Goal: Communication & Community: Answer question/provide support

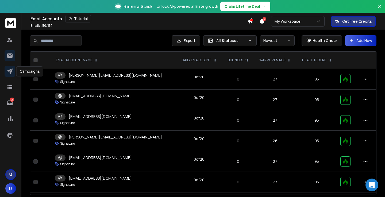
click at [10, 72] on icon at bounding box center [10, 72] width 6 height 6
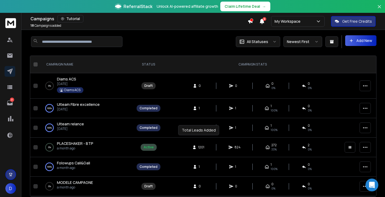
scroll to position [41, 0]
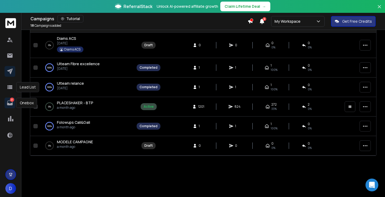
click at [9, 102] on icon at bounding box center [10, 103] width 6 height 6
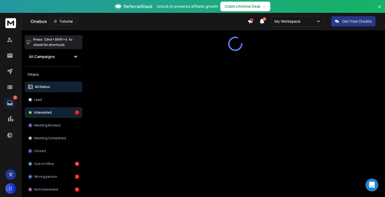
click at [55, 116] on button "Interested 1" at bounding box center [54, 112] width 58 height 11
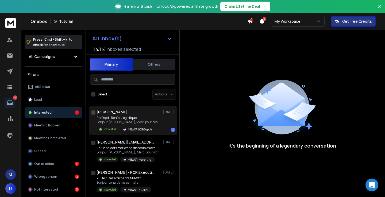
click at [148, 119] on p "Re: Objet : Renfort logistique" at bounding box center [126, 118] width 61 height 4
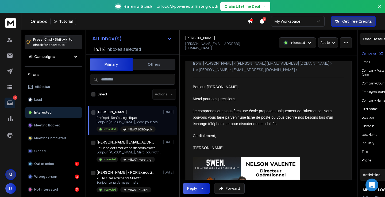
scroll to position [40, 0]
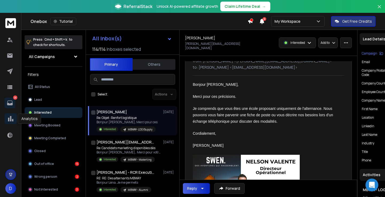
click at [9, 116] on icon at bounding box center [11, 119] width 8 height 8
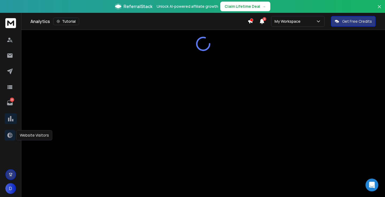
click at [11, 135] on icon at bounding box center [9, 135] width 5 height 5
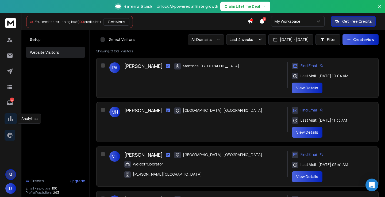
click at [12, 118] on icon at bounding box center [11, 119] width 8 height 8
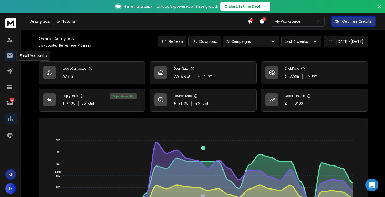
click at [10, 55] on icon at bounding box center [9, 55] width 5 height 4
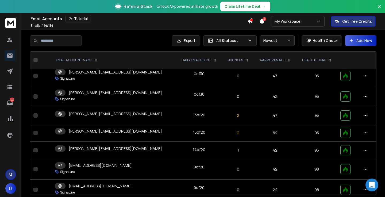
scroll to position [709, 0]
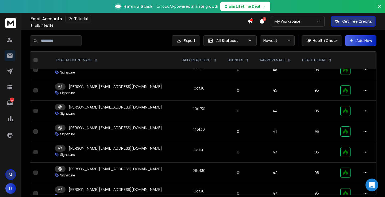
click at [57, 39] on input at bounding box center [56, 40] width 52 height 11
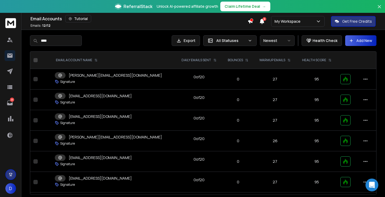
type input "****"
click at [343, 81] on icon at bounding box center [345, 78] width 5 height 5
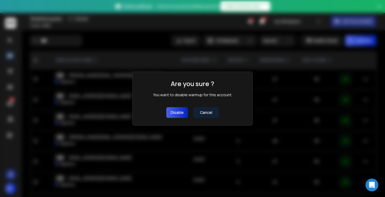
click at [213, 112] on button "Cancel" at bounding box center [206, 112] width 26 height 11
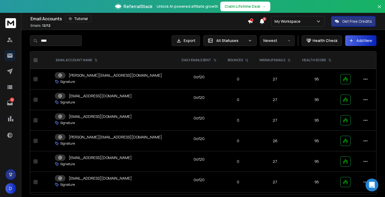
click at [365, 78] on icon at bounding box center [365, 79] width 5 height 5
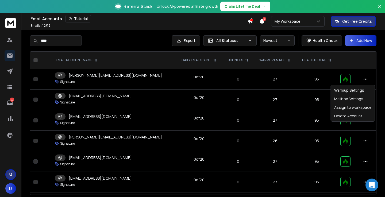
click at [378, 52] on div "**** Export All Statuses Newest Health Check Add New **** EMAIL ACCOUNT NAME DA…" at bounding box center [202, 115] width 363 height 170
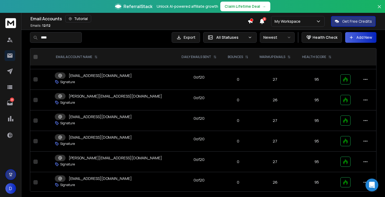
scroll to position [0, 0]
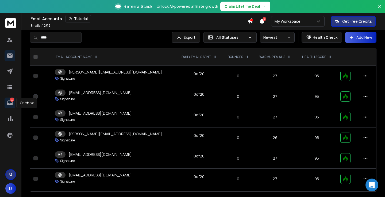
click at [8, 103] on icon at bounding box center [10, 102] width 6 height 5
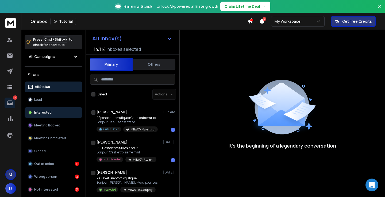
click at [57, 114] on button "Interested" at bounding box center [54, 112] width 58 height 11
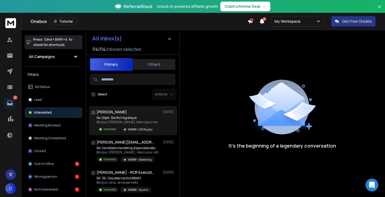
click at [154, 121] on p "Bonjour [PERSON_NAME], Merci pour ces" at bounding box center [126, 122] width 61 height 4
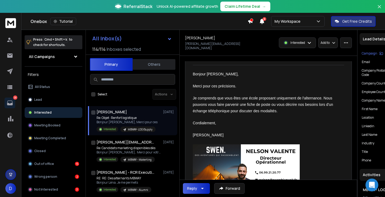
scroll to position [50, 0]
click at [239, 188] on button "Forward" at bounding box center [229, 188] width 30 height 11
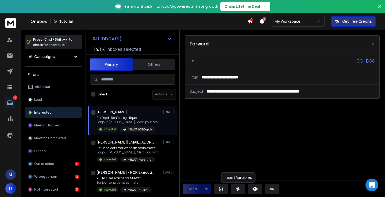
scroll to position [0, 0]
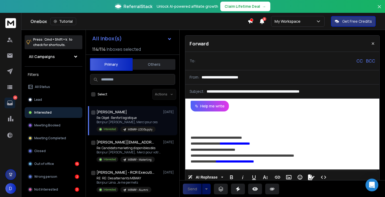
click at [212, 63] on input at bounding box center [215, 61] width 37 height 10
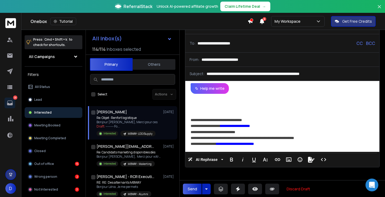
scroll to position [25, 0]
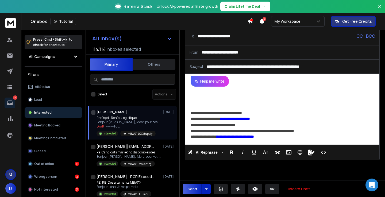
type input "**********"
click at [189, 190] on button "Send" at bounding box center [192, 189] width 19 height 11
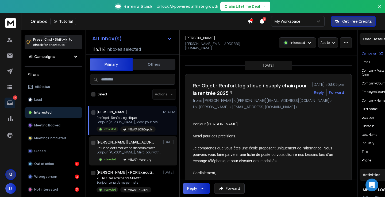
click at [136, 151] on p "Bonjour [PERSON_NAME], Merci pour votre retour. Pourriez-vous" at bounding box center [128, 152] width 64 height 4
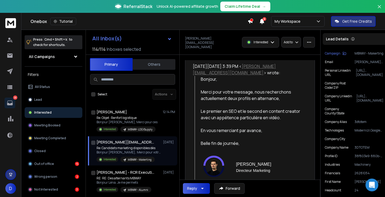
scroll to position [139, 0]
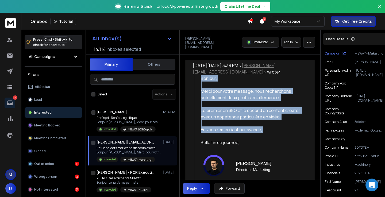
drag, startPoint x: 201, startPoint y: 77, endPoint x: 247, endPoint y: 135, distance: 73.4
click at [247, 135] on div "Bonjour, Merci pour votre message, nous recherchons actuellement deux profils e…" at bounding box center [252, 149] width 102 height 149
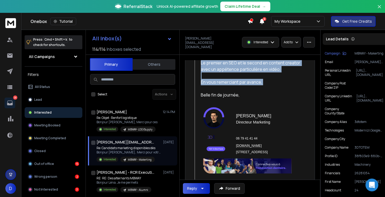
scroll to position [188, 0]
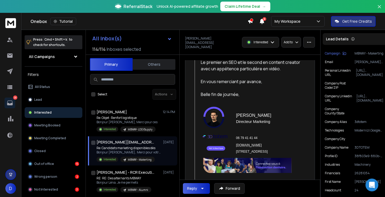
click at [289, 139] on h3 "06 79 41 41 44" at bounding box center [268, 138] width 65 height 8
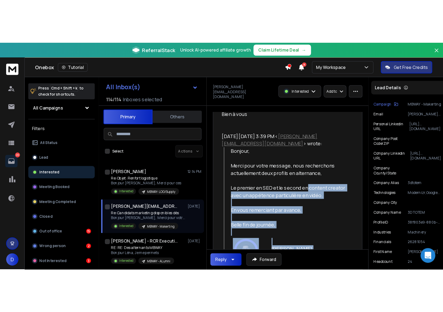
scroll to position [114, 0]
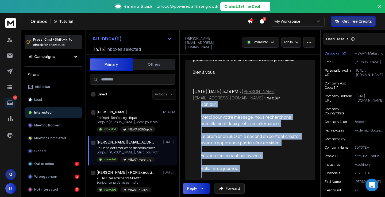
drag, startPoint x: 296, startPoint y: 166, endPoint x: 195, endPoint y: 101, distance: 119.8
copy div "Bonjour, Merci pour votre message, nous recherchons actuellement deux profils e…"
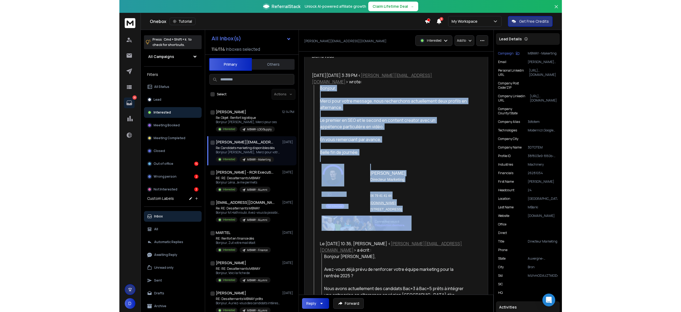
scroll to position [106, 0]
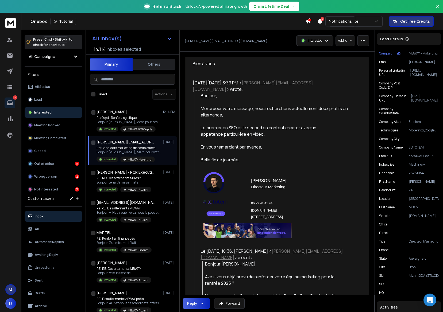
click at [321, 23] on icon at bounding box center [319, 20] width 5 height 5
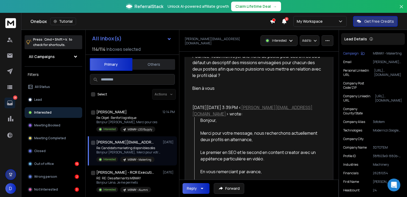
scroll to position [95, 0]
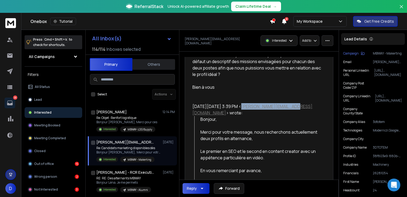
drag, startPoint x: 262, startPoint y: 101, endPoint x: 314, endPoint y: 100, distance: 52.1
click at [314, 103] on div "[DATE][DATE] 3:39 PM < [PERSON_NAME][EMAIL_ADDRESS][DOMAIN_NAME] > wrote:" at bounding box center [257, 109] width 129 height 13
copy link "[PERSON_NAME][EMAIL_ADDRESS][DOMAIN_NAME]"
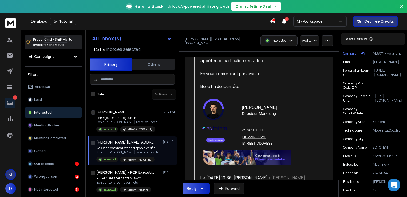
scroll to position [210, 0]
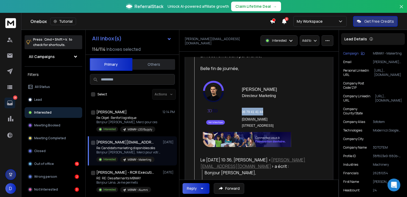
drag, startPoint x: 272, startPoint y: 106, endPoint x: 241, endPoint y: 107, distance: 31.3
click at [241, 107] on td "06 79 41 41 44 [DOMAIN_NAME] [STREET_ADDRESS]" at bounding box center [280, 118] width 81 height 24
copy span "06 79 41 41 44"
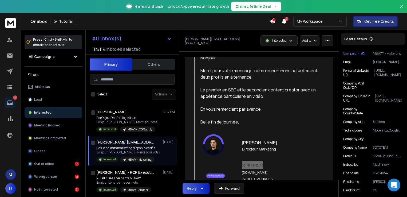
scroll to position [130, 0]
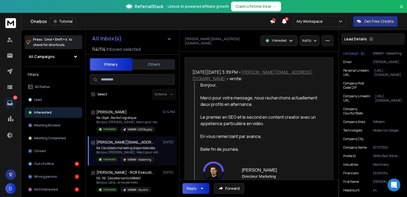
drag, startPoint x: 243, startPoint y: 146, endPoint x: 197, endPoint y: 78, distance: 82.2
copy div "Bonjour, Merci pour votre message, nous recherchons actuellement deux profils e…"
